Goal: Check status: Check status

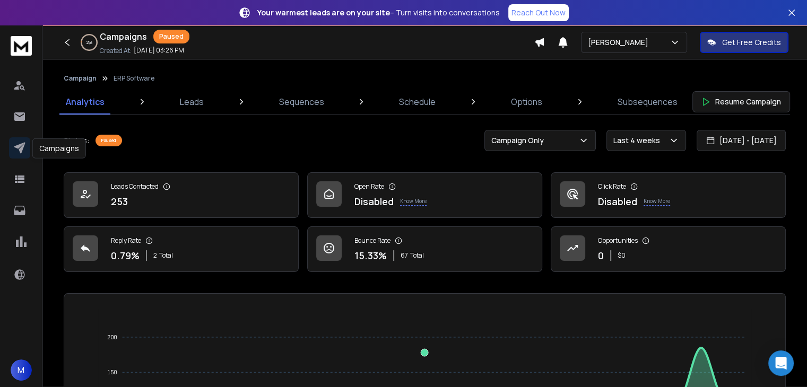
click at [17, 148] on icon at bounding box center [19, 147] width 11 height 11
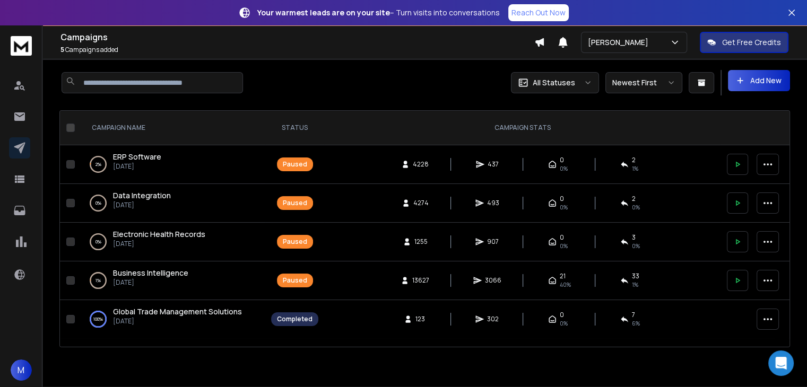
drag, startPoint x: 15, startPoint y: 99, endPoint x: 303, endPoint y: 90, distance: 288.6
click at [303, 90] on div at bounding box center [241, 82] width 365 height 25
click at [140, 199] on span "Data Integration" at bounding box center [142, 195] width 58 height 10
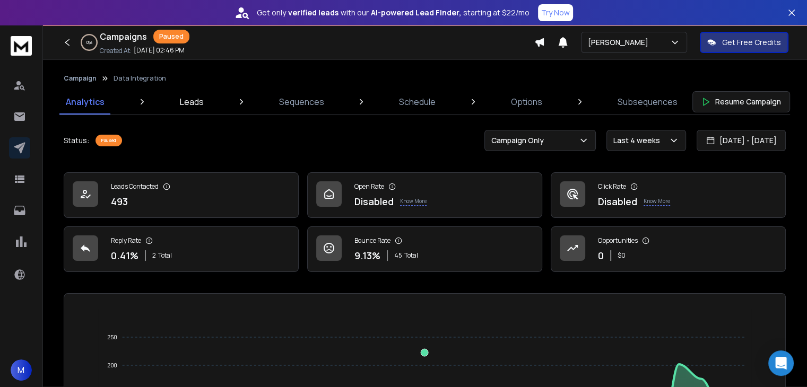
click at [186, 98] on p "Leads" at bounding box center [192, 101] width 24 height 13
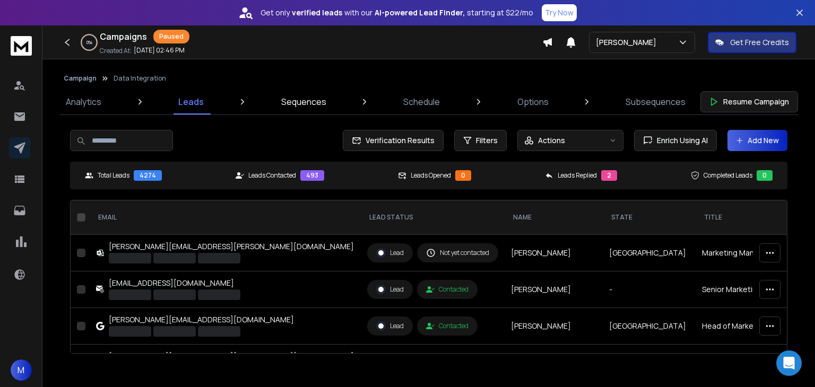
click at [295, 103] on p "Sequences" at bounding box center [303, 101] width 45 height 13
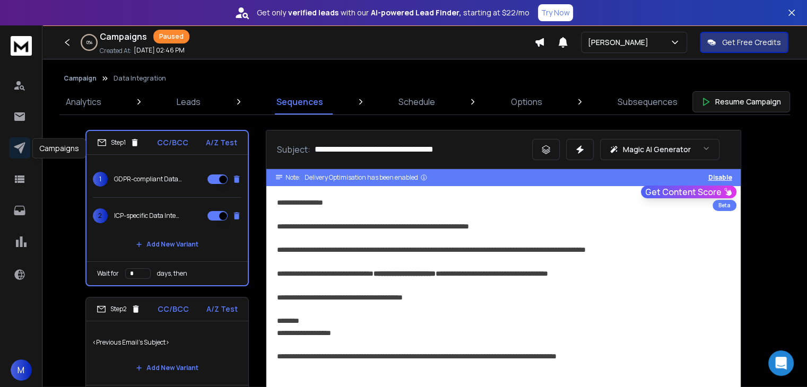
click at [21, 142] on icon at bounding box center [19, 148] width 13 height 13
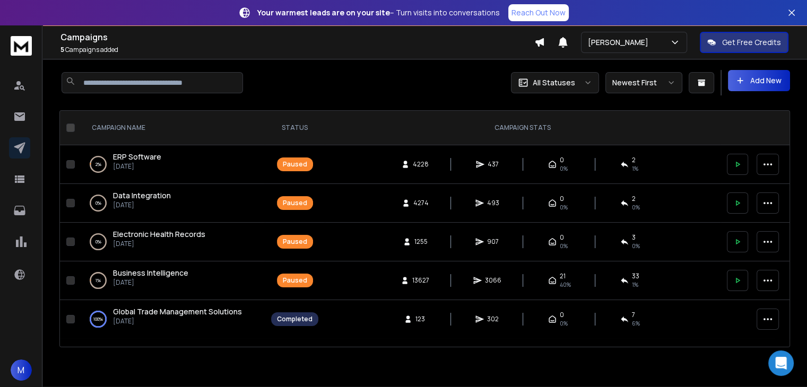
click at [144, 193] on span "Data Integration" at bounding box center [142, 195] width 58 height 10
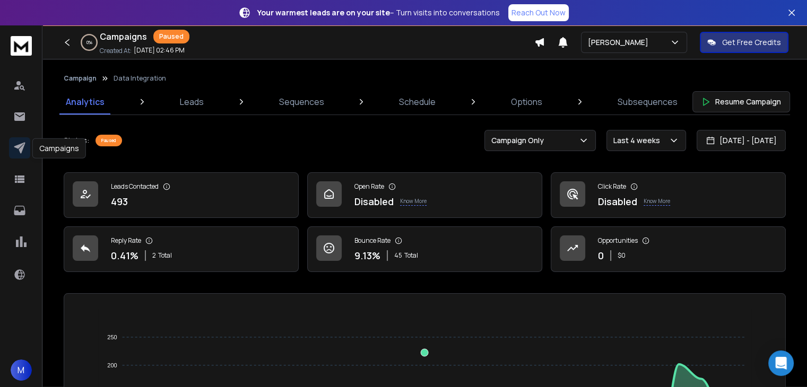
click at [23, 151] on icon at bounding box center [19, 148] width 13 height 13
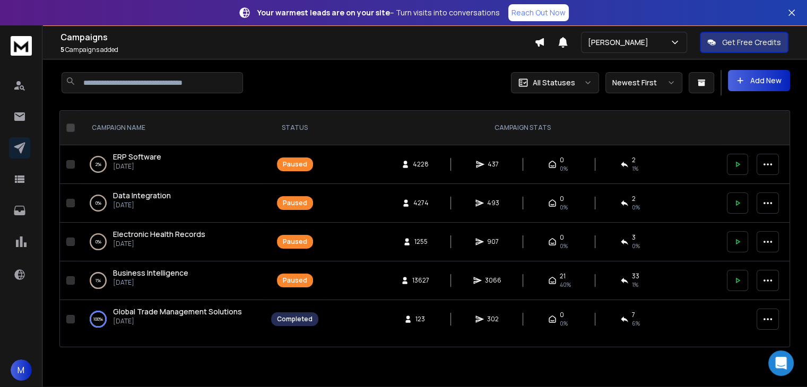
click at [146, 278] on p "[DATE]" at bounding box center [150, 282] width 75 height 8
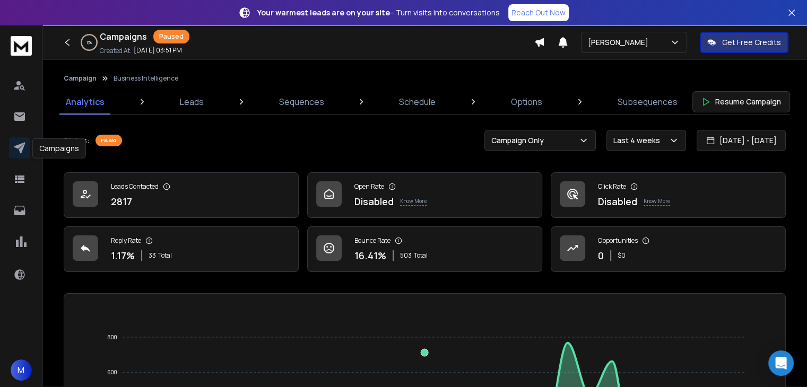
click at [22, 151] on icon at bounding box center [19, 148] width 13 height 13
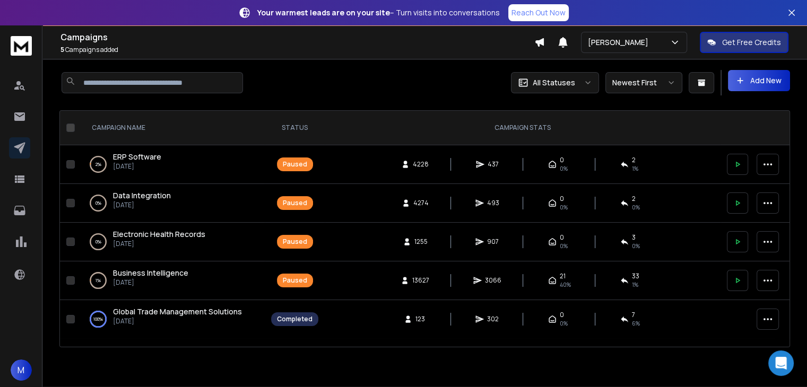
click at [165, 309] on span "Global Trade Management Solutions" at bounding box center [177, 312] width 129 height 10
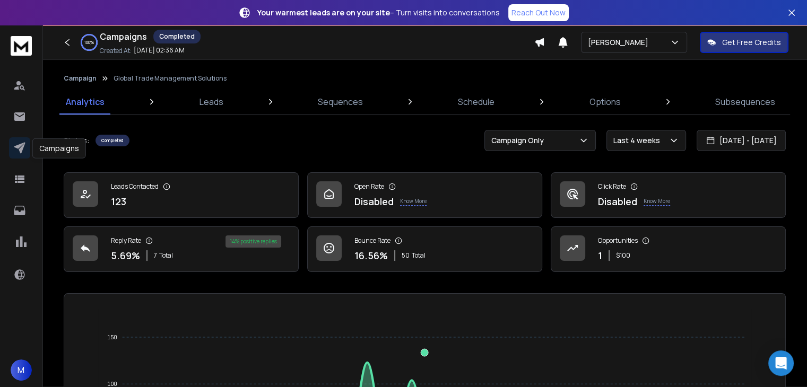
click at [22, 145] on icon at bounding box center [19, 147] width 11 height 11
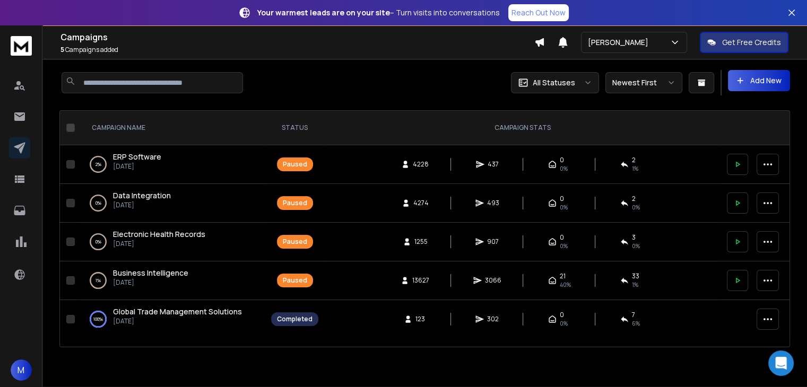
click at [176, 278] on p "[DATE]" at bounding box center [150, 282] width 75 height 8
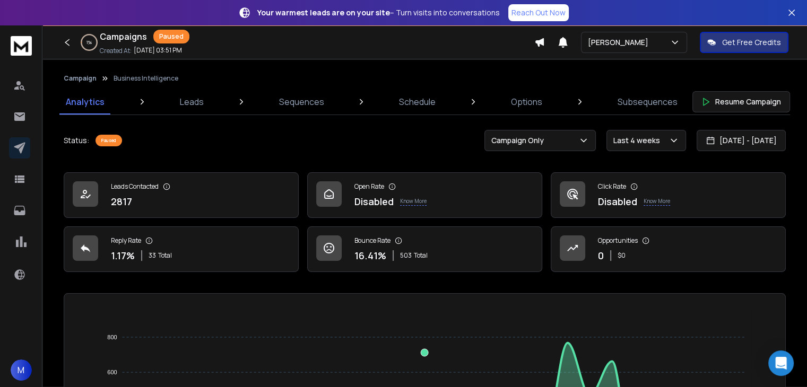
scroll to position [338, 0]
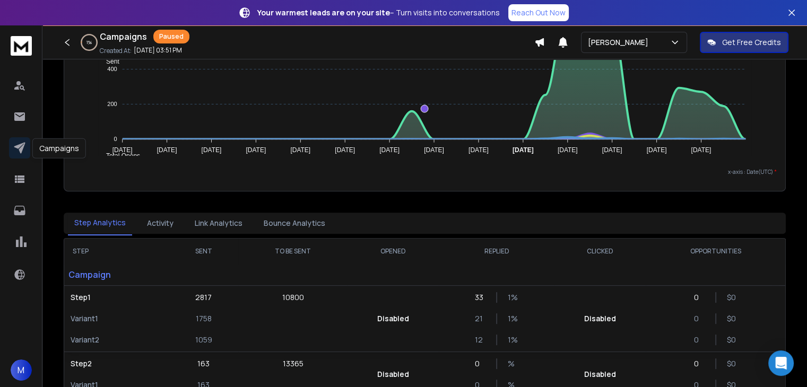
click at [23, 156] on link at bounding box center [19, 147] width 21 height 21
